Goal: Communication & Community: Answer question/provide support

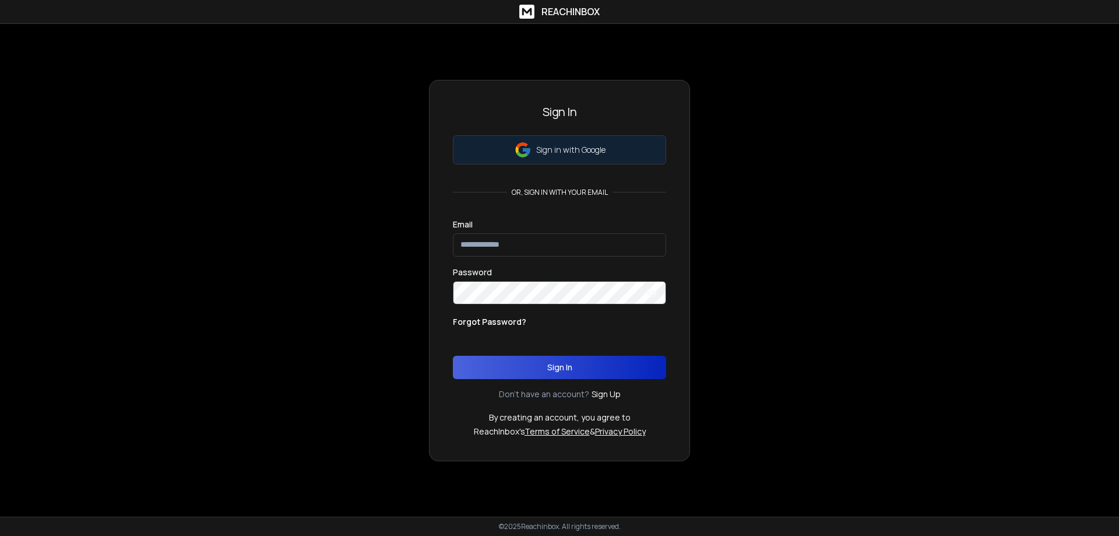
click at [528, 147] on icon at bounding box center [522, 149] width 17 height 17
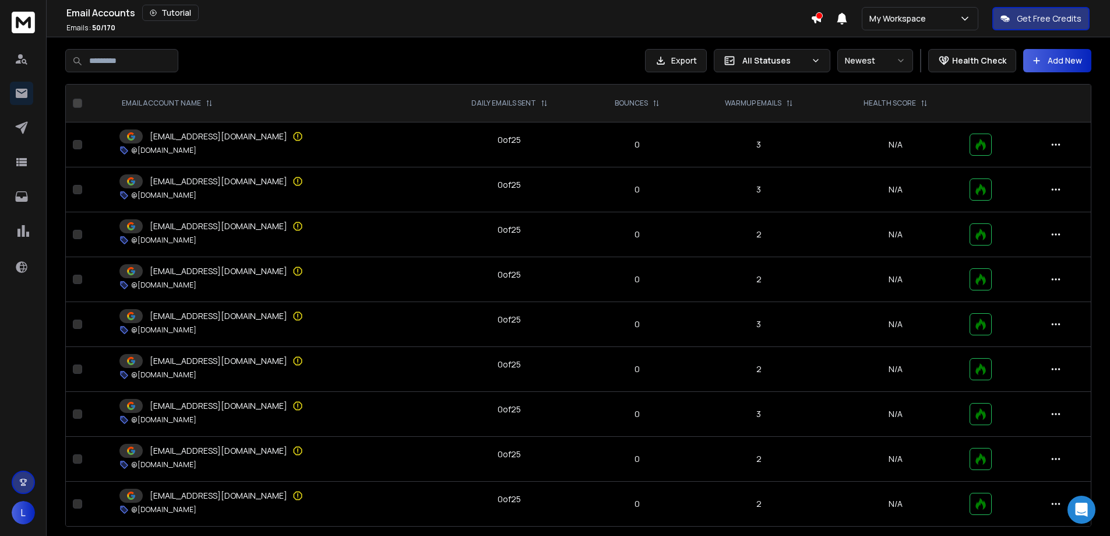
click at [750, 57] on p "All Statuses" at bounding box center [774, 61] width 64 height 12
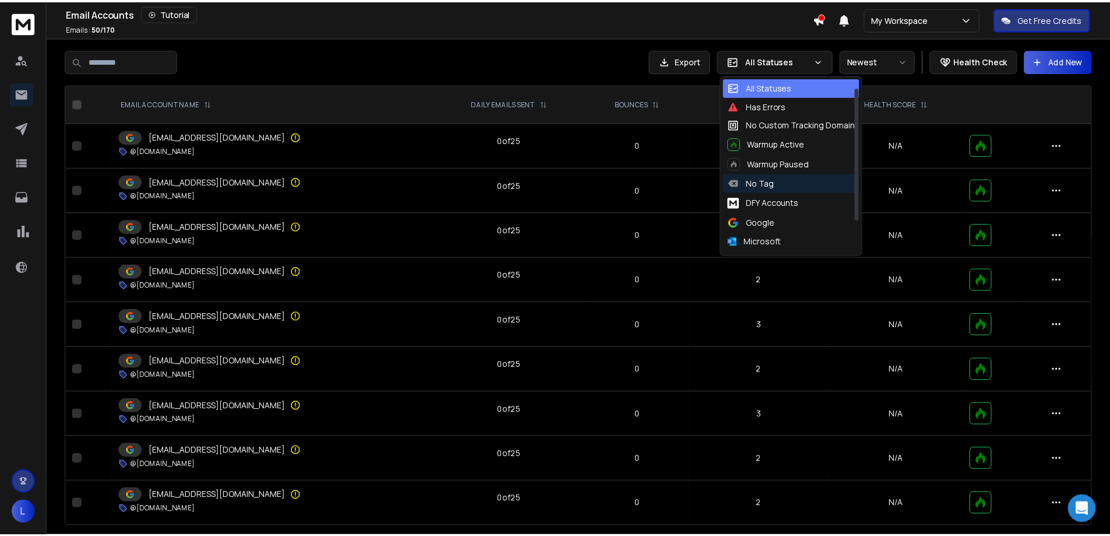
scroll to position [54, 0]
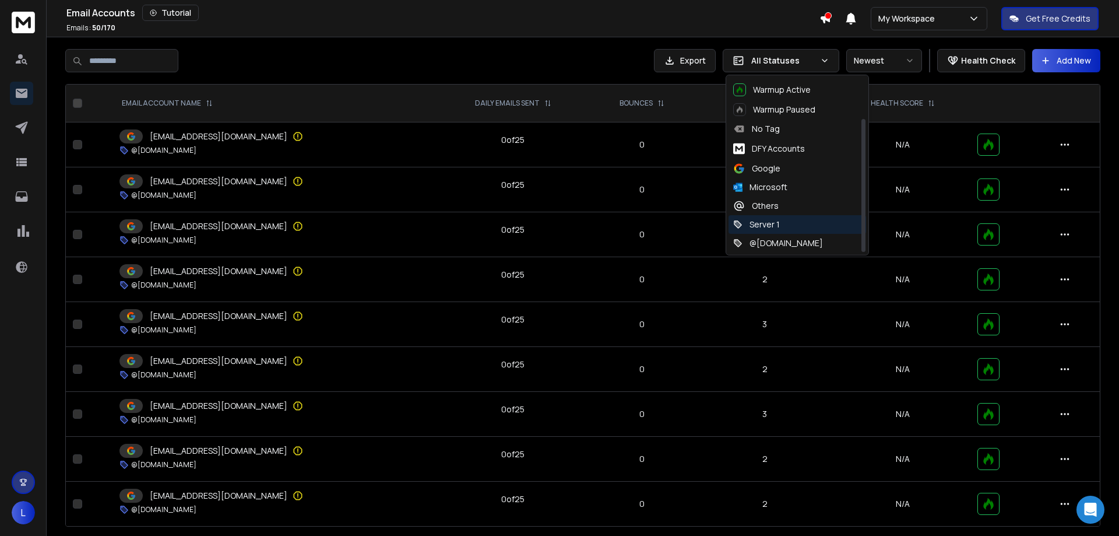
click at [773, 216] on div "Server 1" at bounding box center [797, 224] width 138 height 19
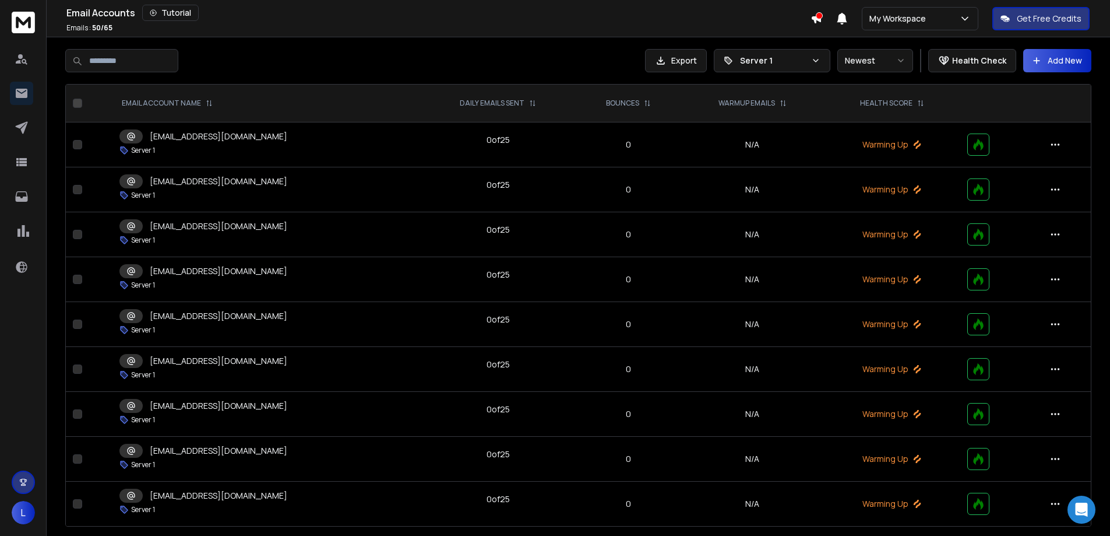
click at [395, 194] on div "Server 1" at bounding box center [265, 195] width 293 height 9
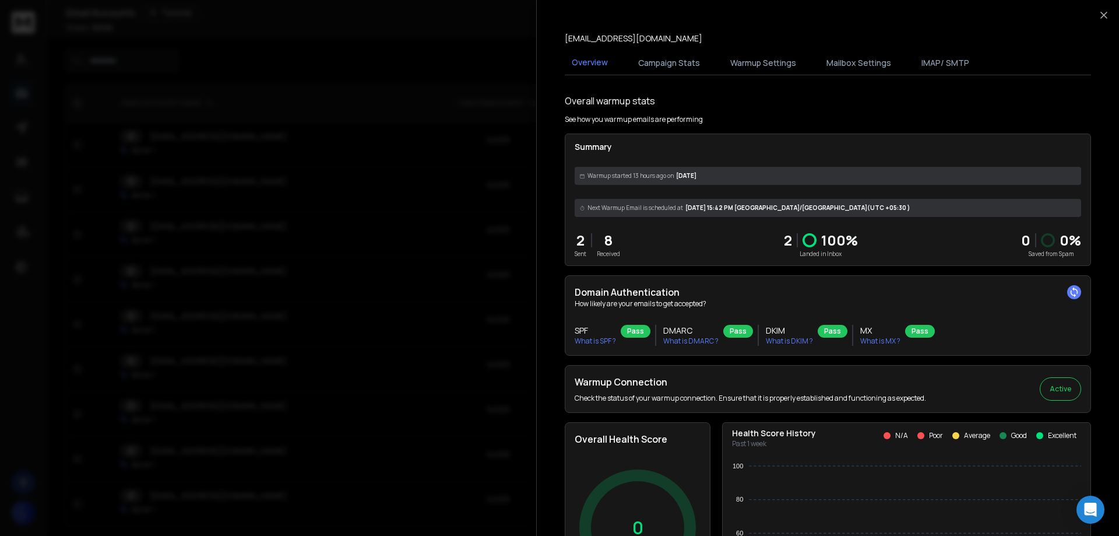
click at [431, 112] on div at bounding box center [559, 268] width 1119 height 536
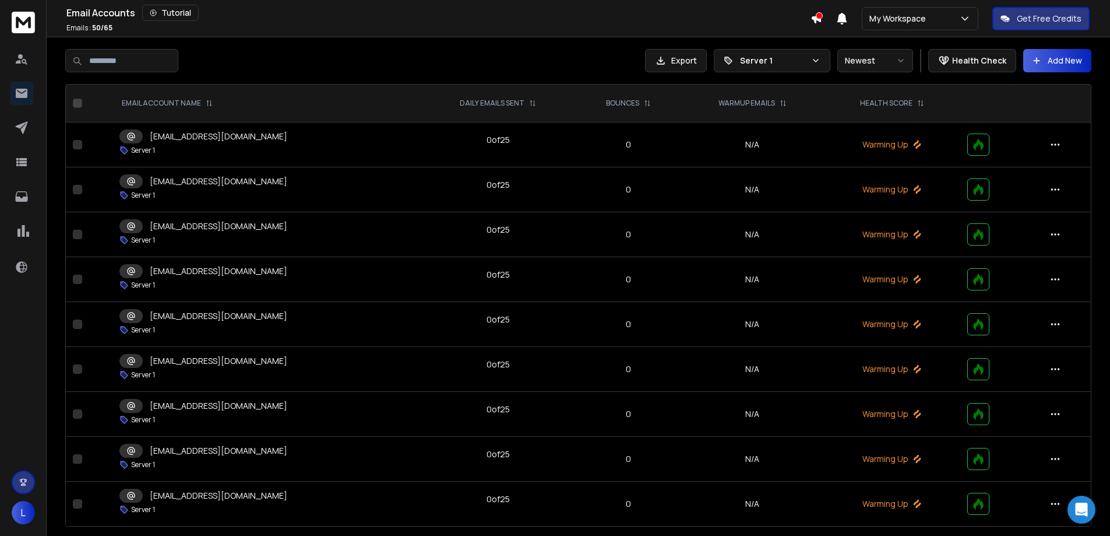
click at [456, 65] on div at bounding box center [351, 60] width 573 height 23
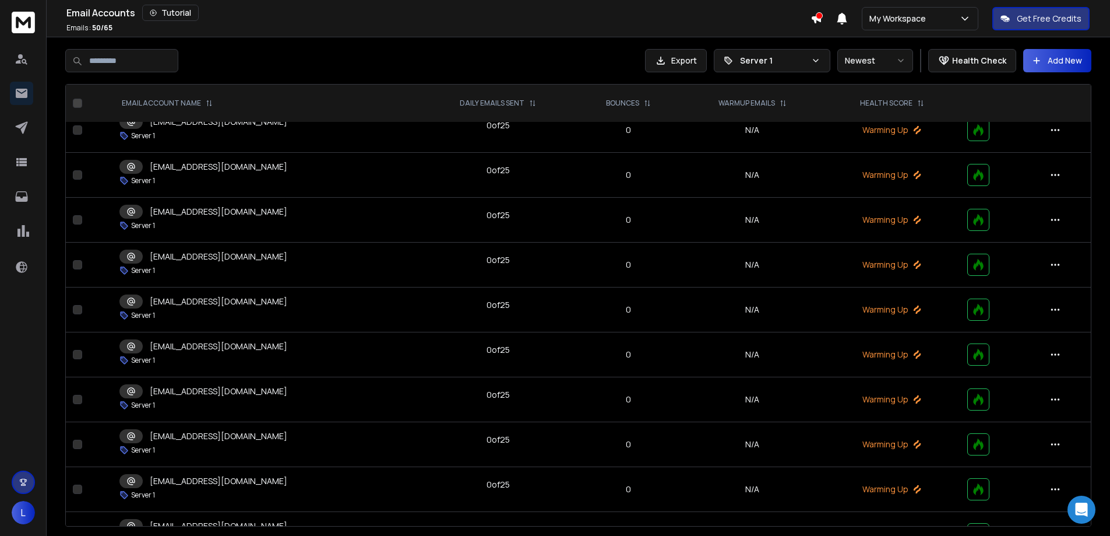
scroll to position [583, 0]
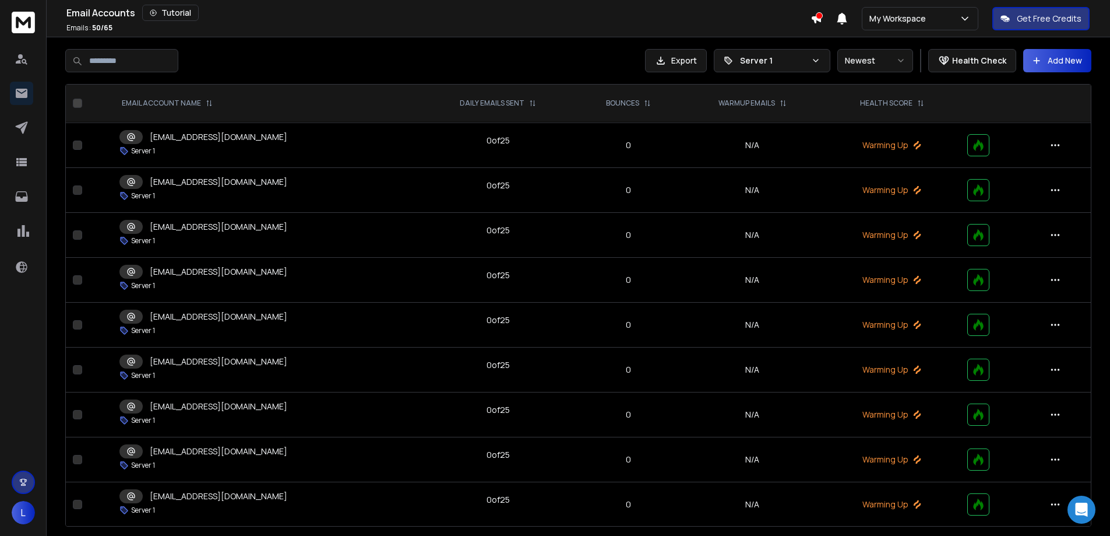
click at [377, 452] on div "[EMAIL_ADDRESS][DOMAIN_NAME]" at bounding box center [265, 451] width 293 height 14
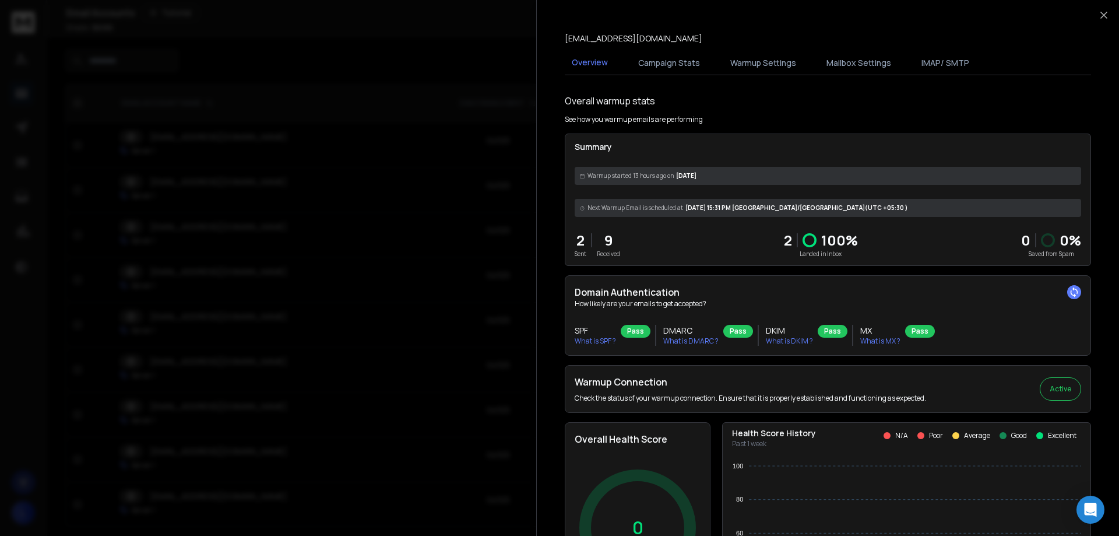
click at [365, 297] on div at bounding box center [559, 268] width 1119 height 536
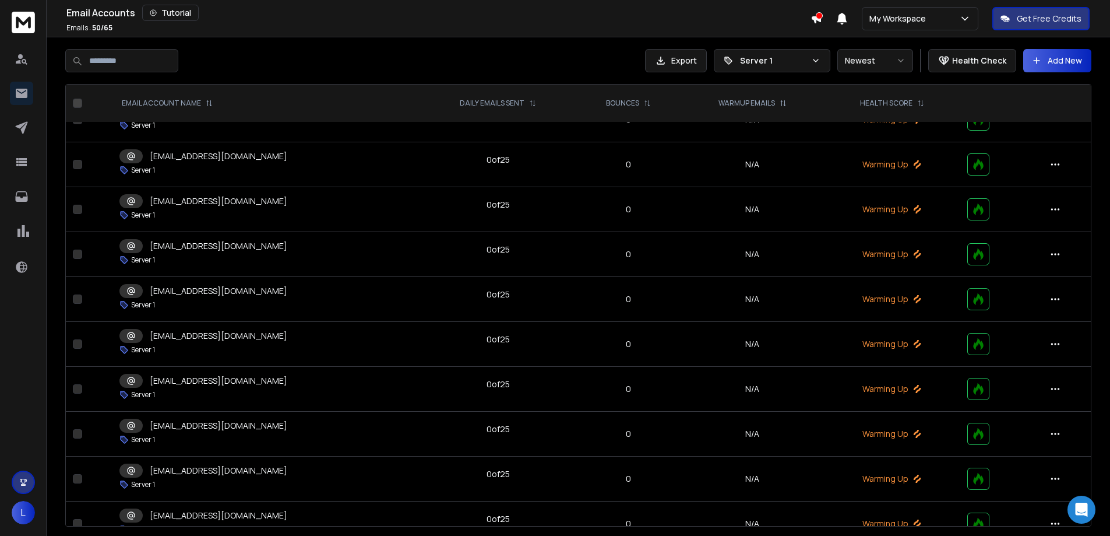
scroll to position [1107, 0]
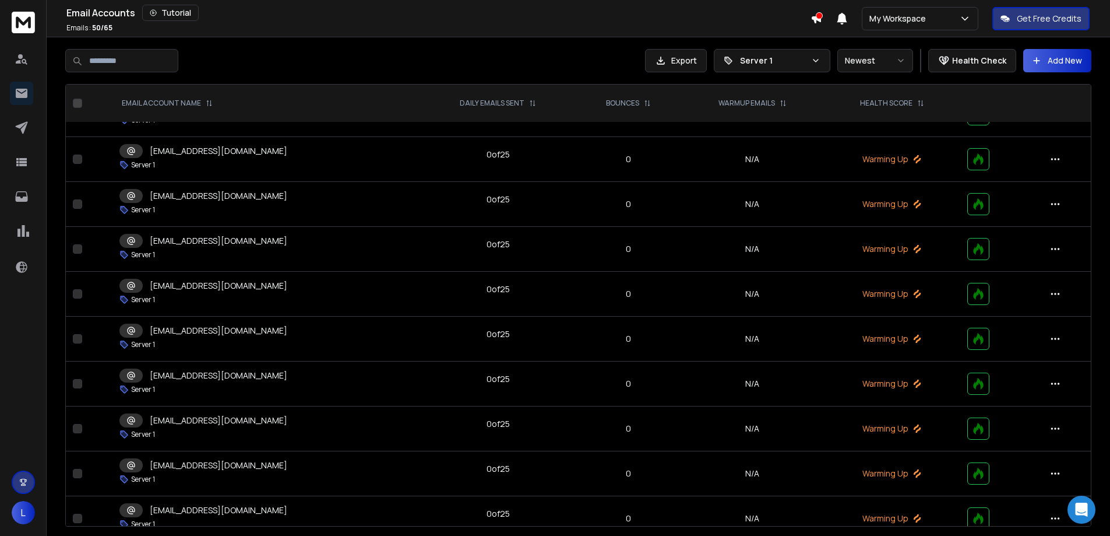
click at [420, 411] on td "0 of 25" at bounding box center [498, 421] width 157 height 30
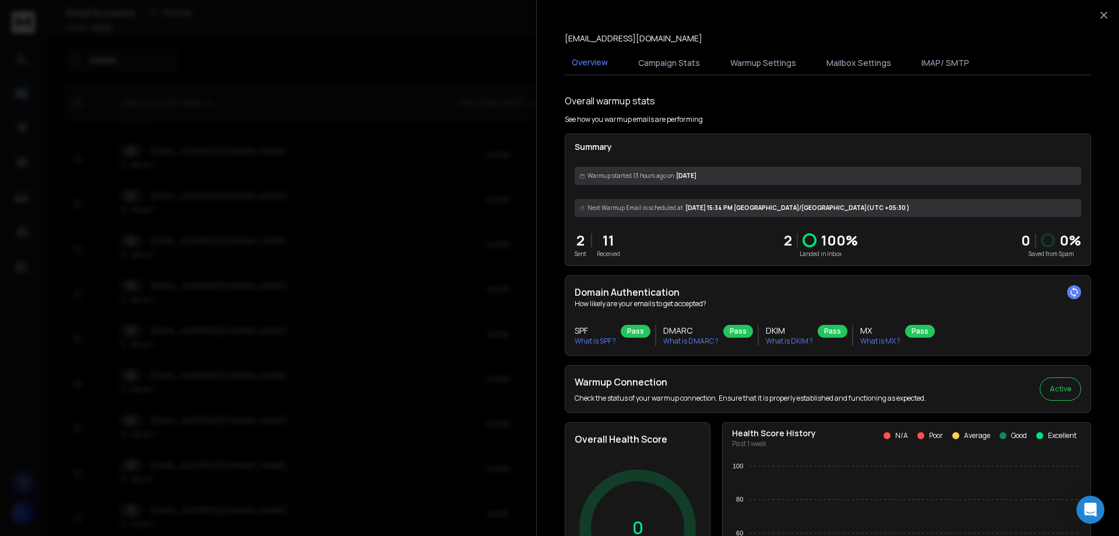
click at [411, 402] on div at bounding box center [559, 268] width 1119 height 536
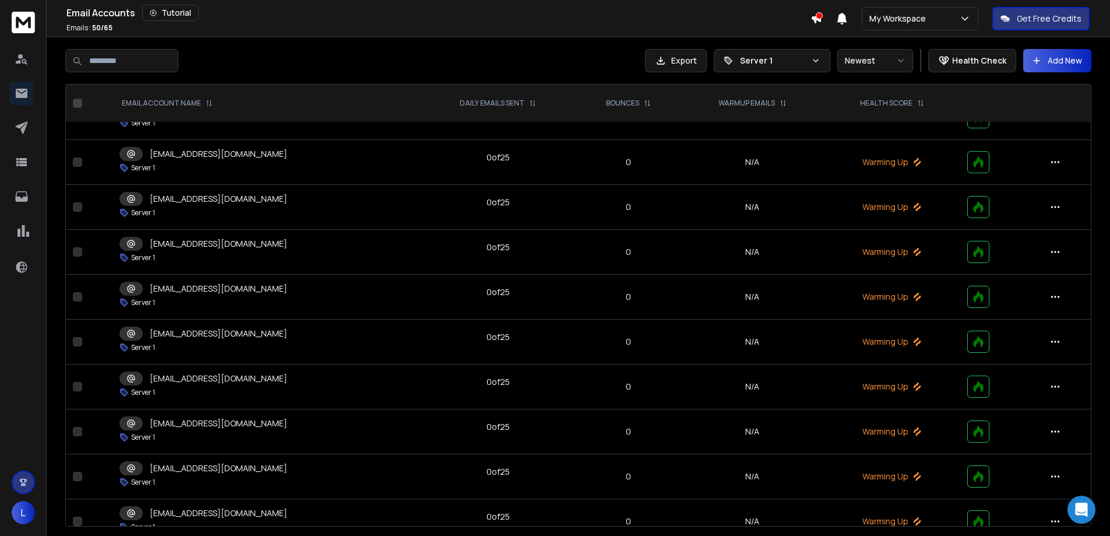
scroll to position [1690, 0]
click at [402, 404] on td "[EMAIL_ADDRESS][DOMAIN_NAME] Server 1" at bounding box center [265, 384] width 307 height 45
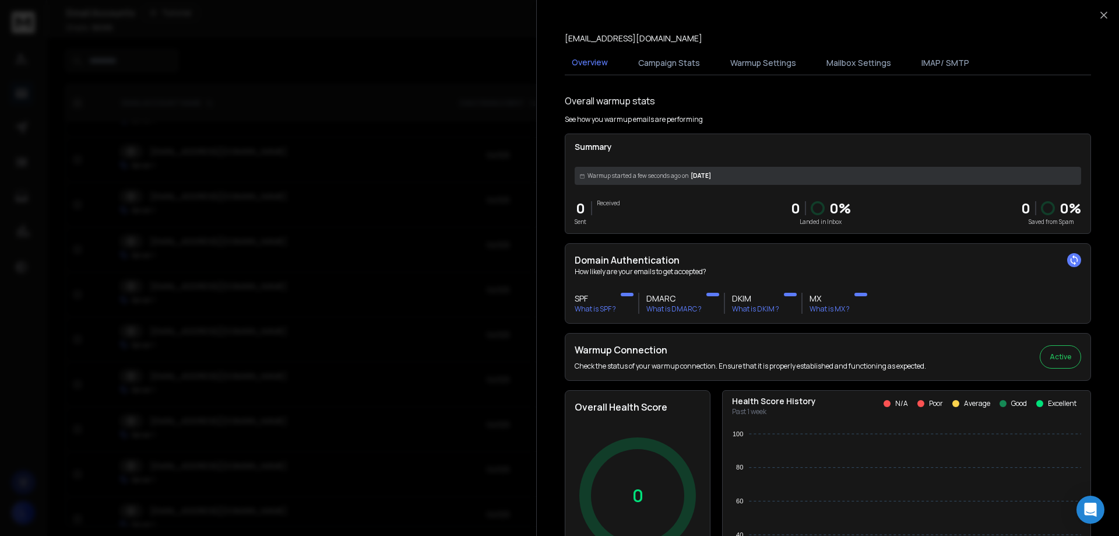
click at [402, 404] on div at bounding box center [559, 268] width 1119 height 536
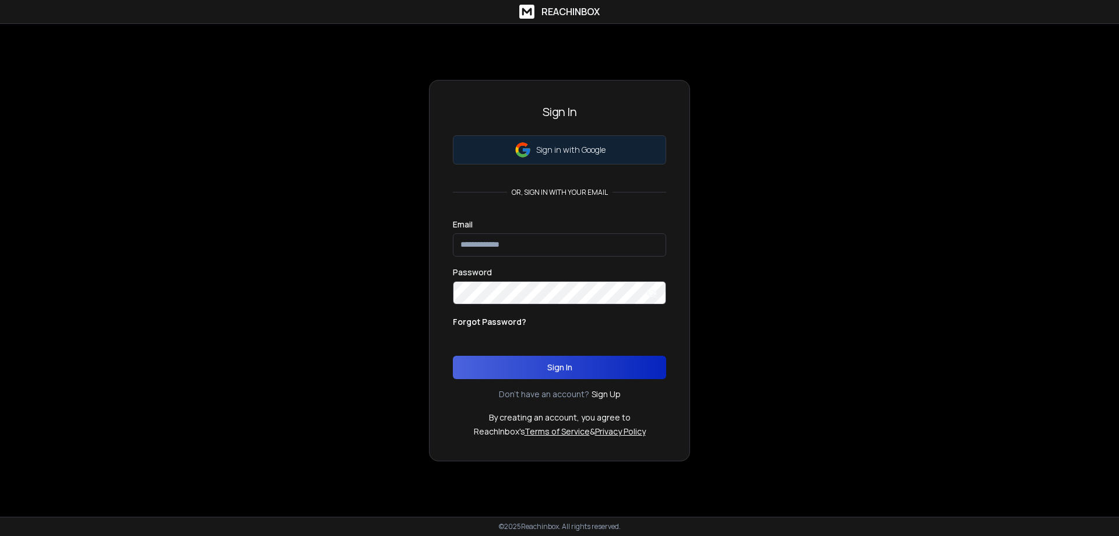
click at [511, 138] on button "Sign in with Google" at bounding box center [559, 149] width 213 height 29
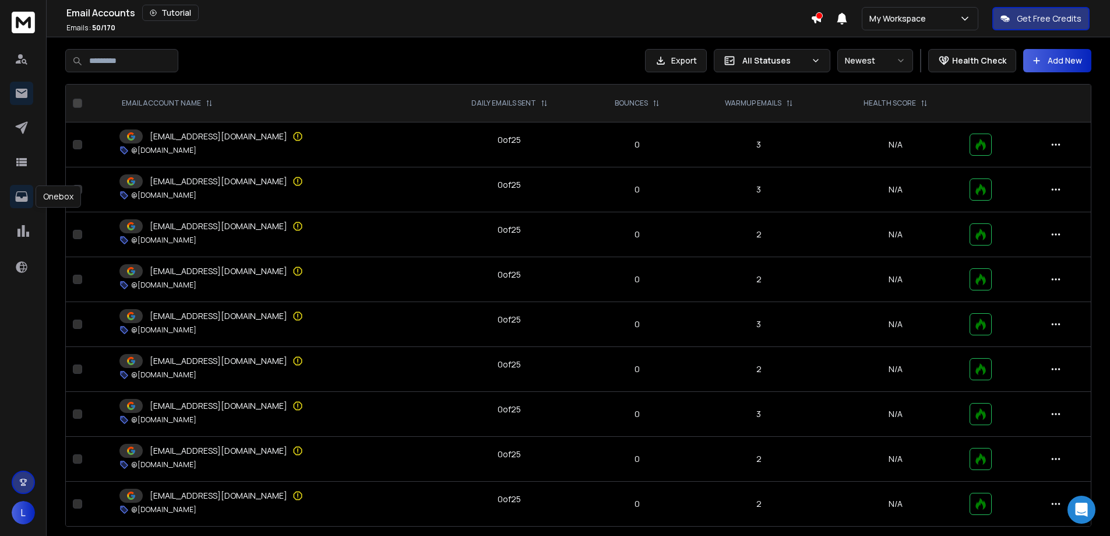
click at [23, 199] on icon at bounding box center [21, 196] width 12 height 10
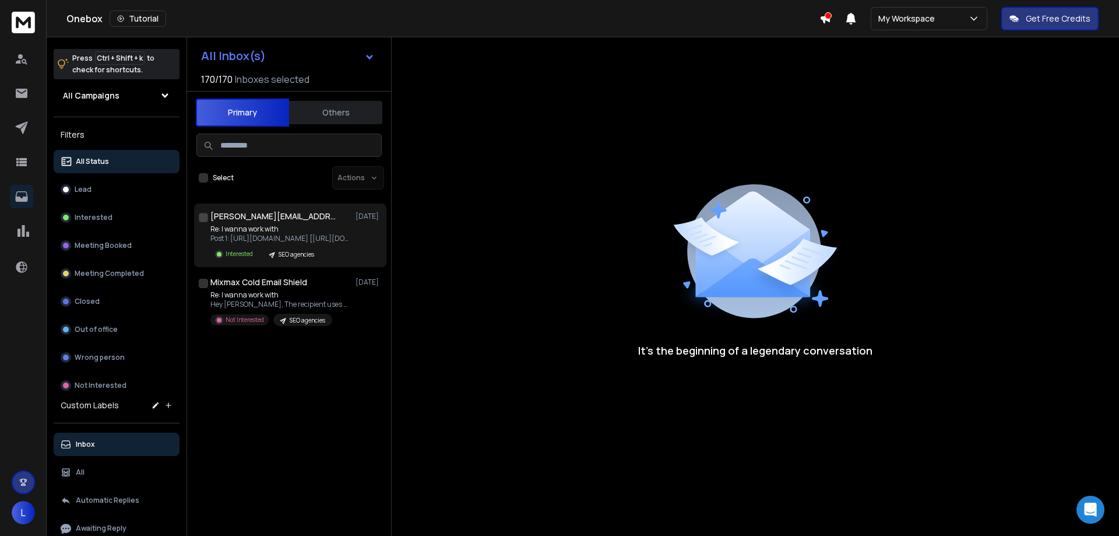
click at [253, 222] on div "todd@innovationsbrandinghouse.com 13 Oct Re: I wanna work with Post 1: https://…" at bounding box center [295, 235] width 171 height 50
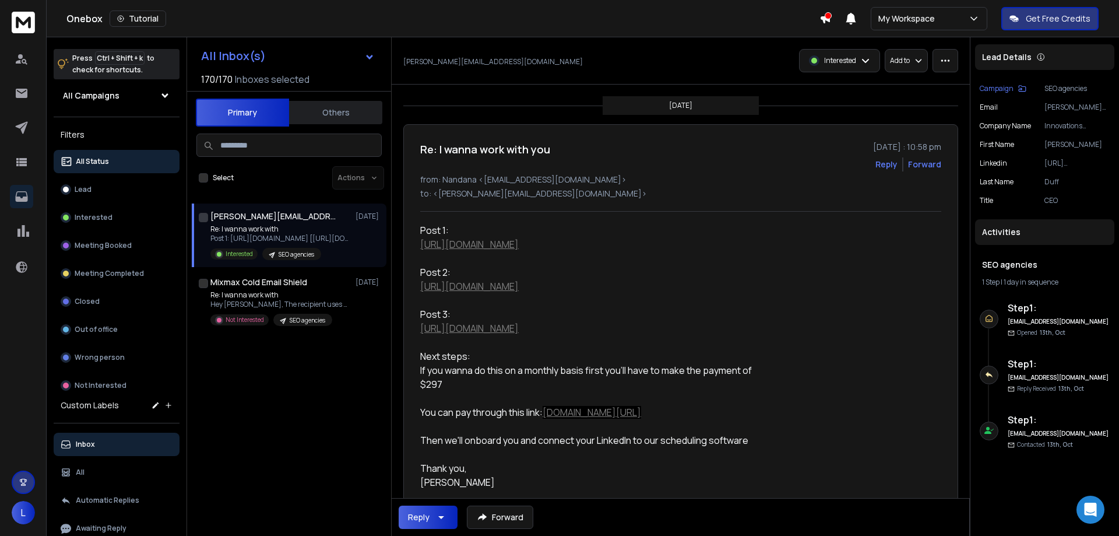
click at [597, 412] on link "paypal.me/nandanakrishnaa" at bounding box center [592, 412] width 98 height 13
click at [884, 169] on button "Reply" at bounding box center [886, 165] width 22 height 12
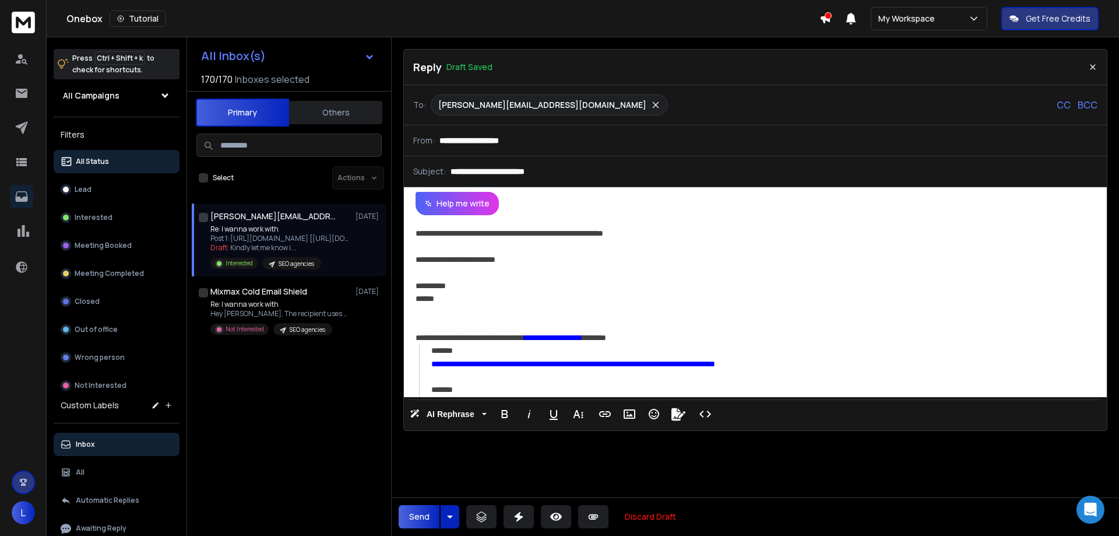
click at [499, 265] on div "**********" at bounding box center [749, 266] width 667 height 78
click at [510, 268] on div "**********" at bounding box center [749, 266] width 667 height 78
drag, startPoint x: 477, startPoint y: 259, endPoint x: 418, endPoint y: 262, distance: 58.3
click at [418, 262] on div "**********" at bounding box center [749, 266] width 667 height 78
click at [452, 257] on div "**********" at bounding box center [749, 266] width 667 height 78
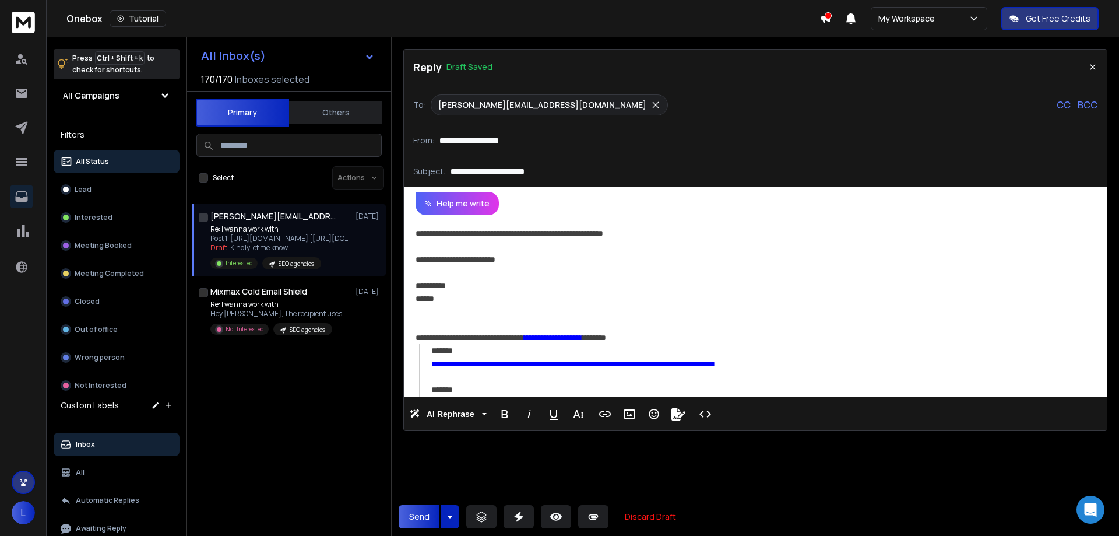
click at [418, 513] on button "Send" at bounding box center [419, 516] width 41 height 23
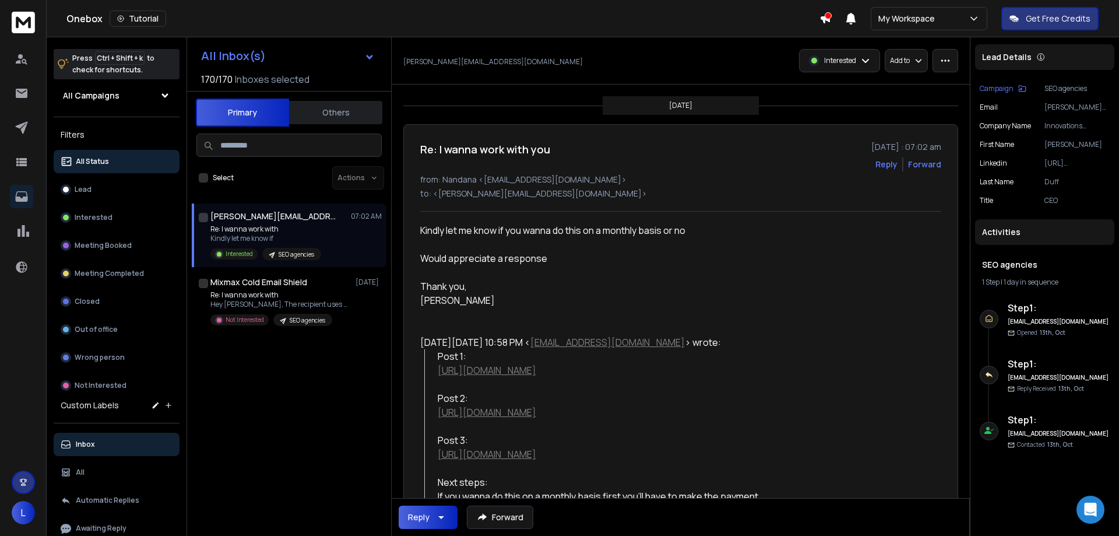
click at [538, 233] on div "Kindly let me know if you wanna do this on a monthly basis or no Would apprecia…" at bounding box center [590, 265] width 340 height 84
